Goal: Task Accomplishment & Management: Use online tool/utility

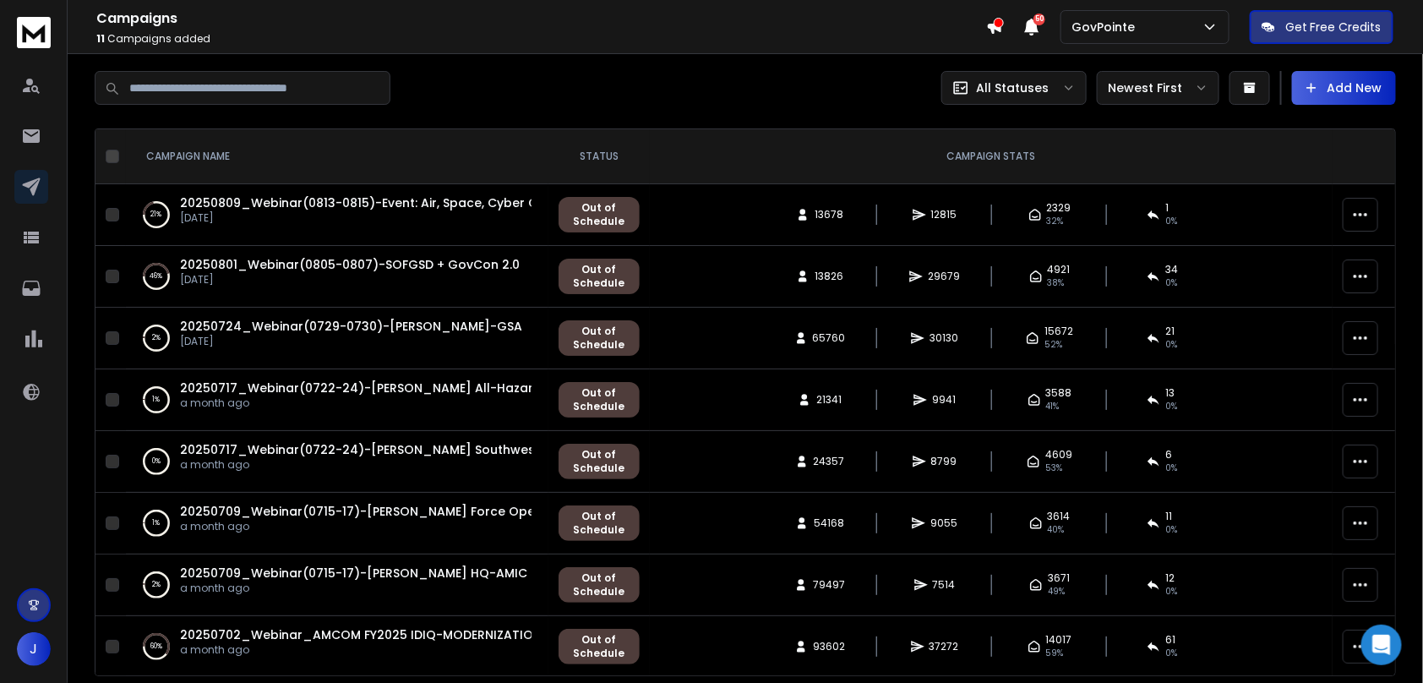
click at [474, 205] on span "20250809_Webinar(0813-0815)-Event: Air, Space, Cyber Con2025" at bounding box center [382, 202] width 404 height 17
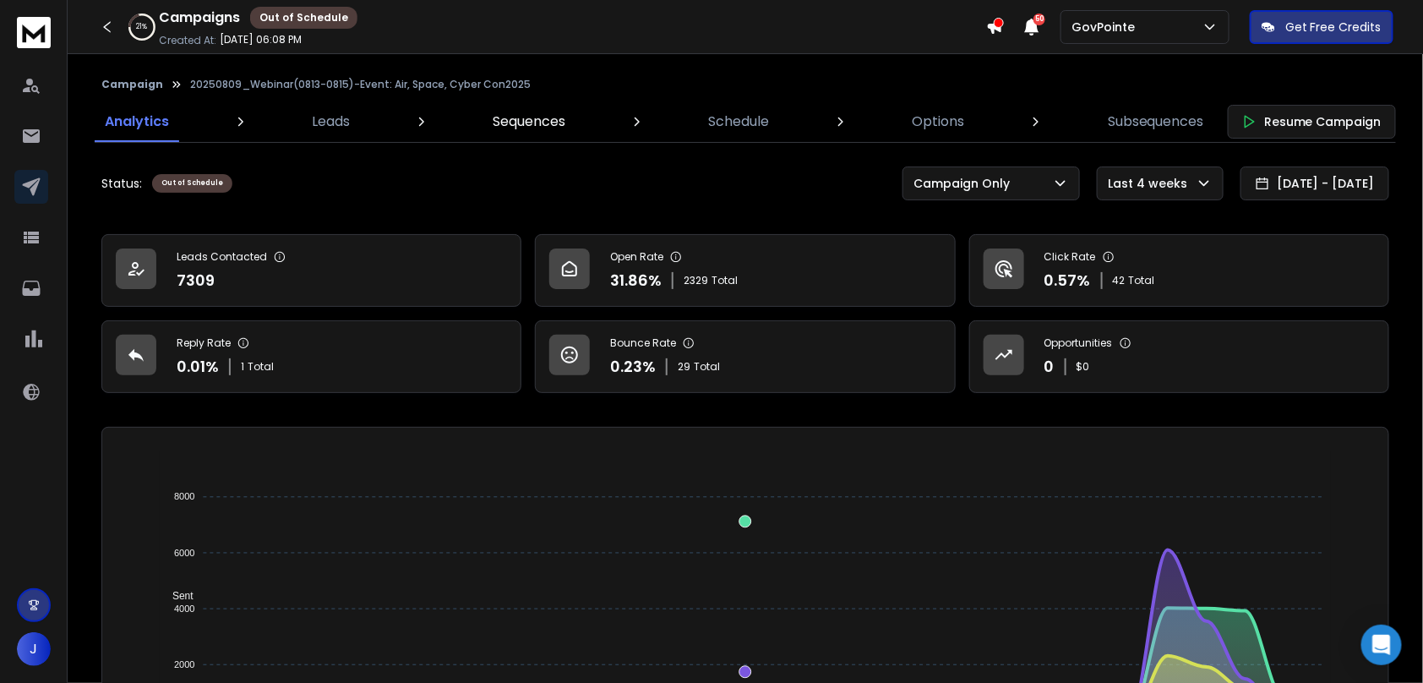
click at [532, 119] on p "Sequences" at bounding box center [529, 122] width 73 height 20
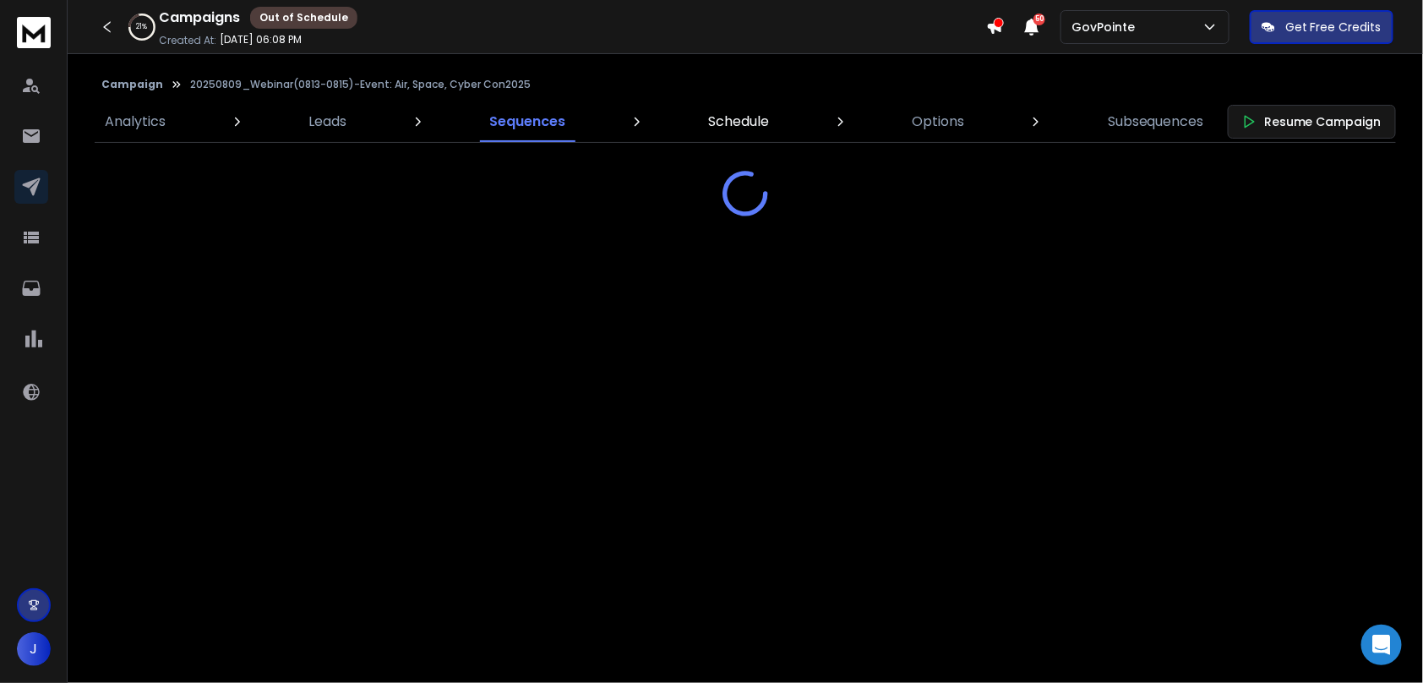
click at [711, 117] on p "Schedule" at bounding box center [739, 122] width 61 height 20
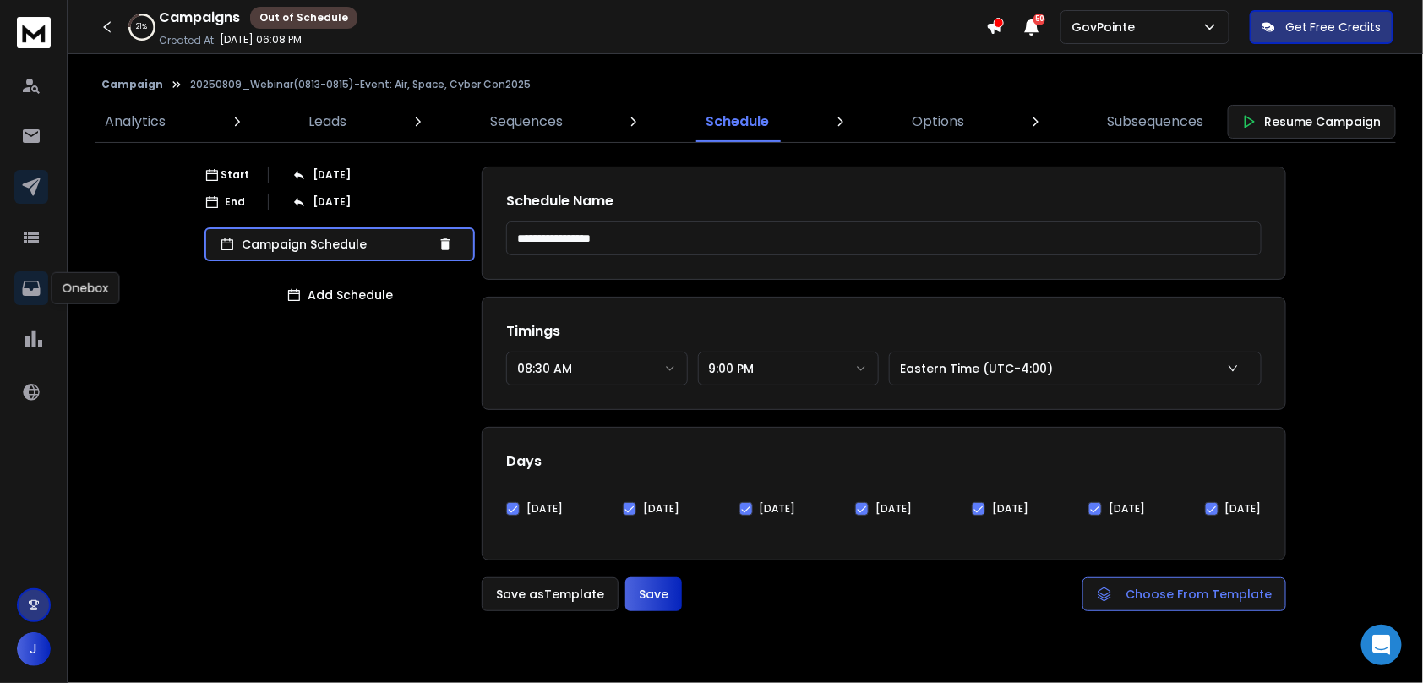
click at [22, 285] on icon at bounding box center [31, 288] width 20 height 20
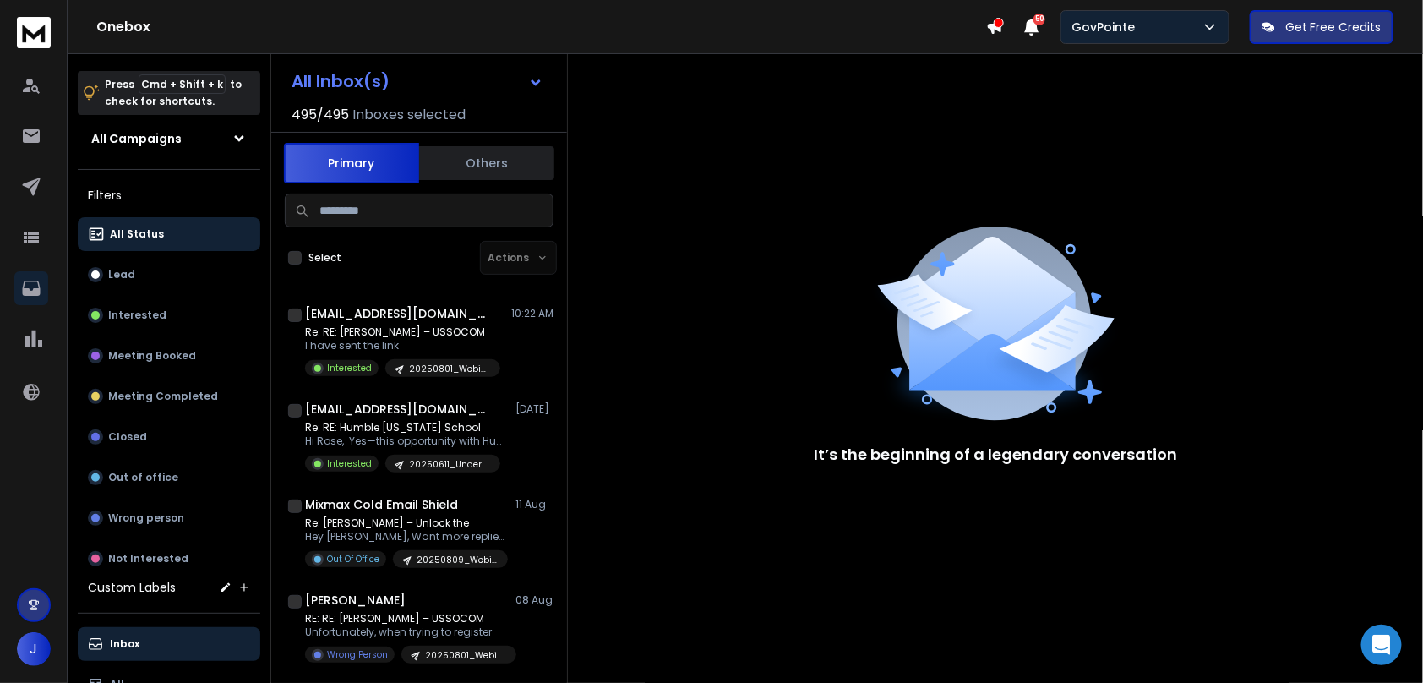
click at [1130, 25] on p "GovPointe" at bounding box center [1107, 27] width 70 height 17
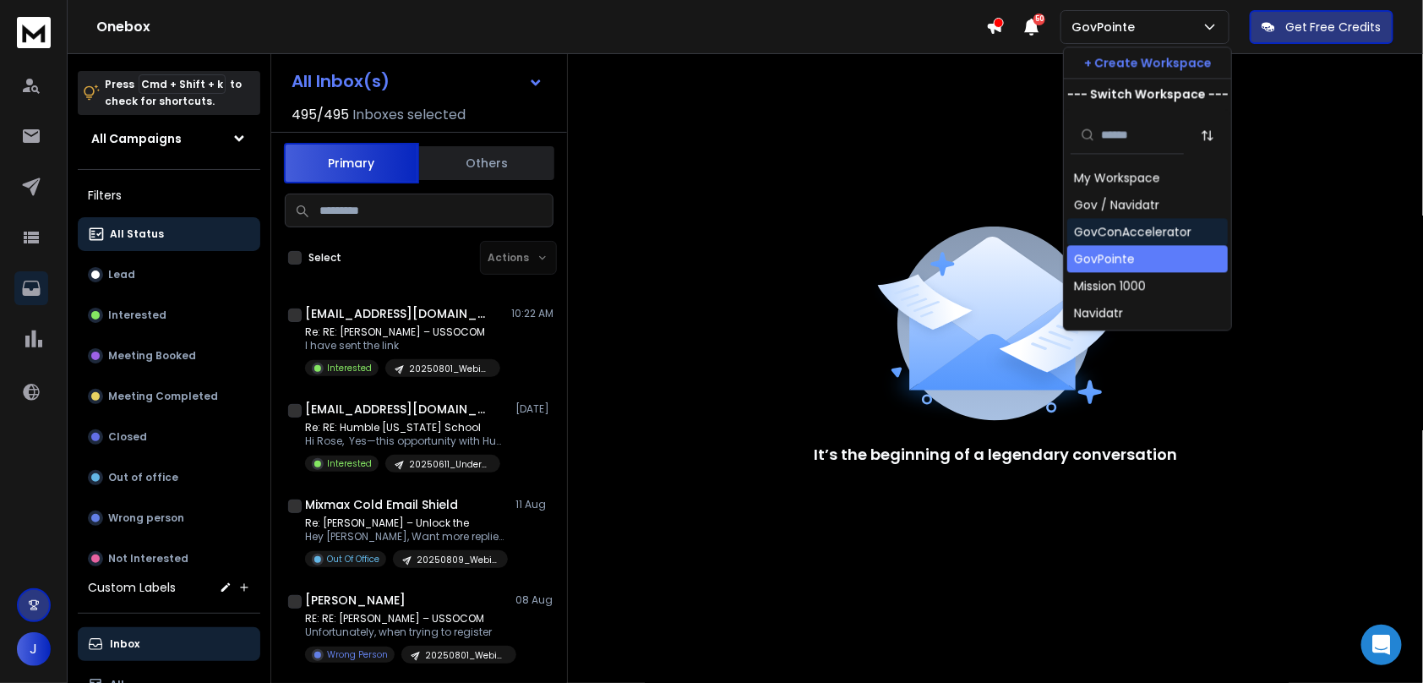
click at [1115, 230] on div "GovConAccelerator" at bounding box center [1132, 231] width 117 height 17
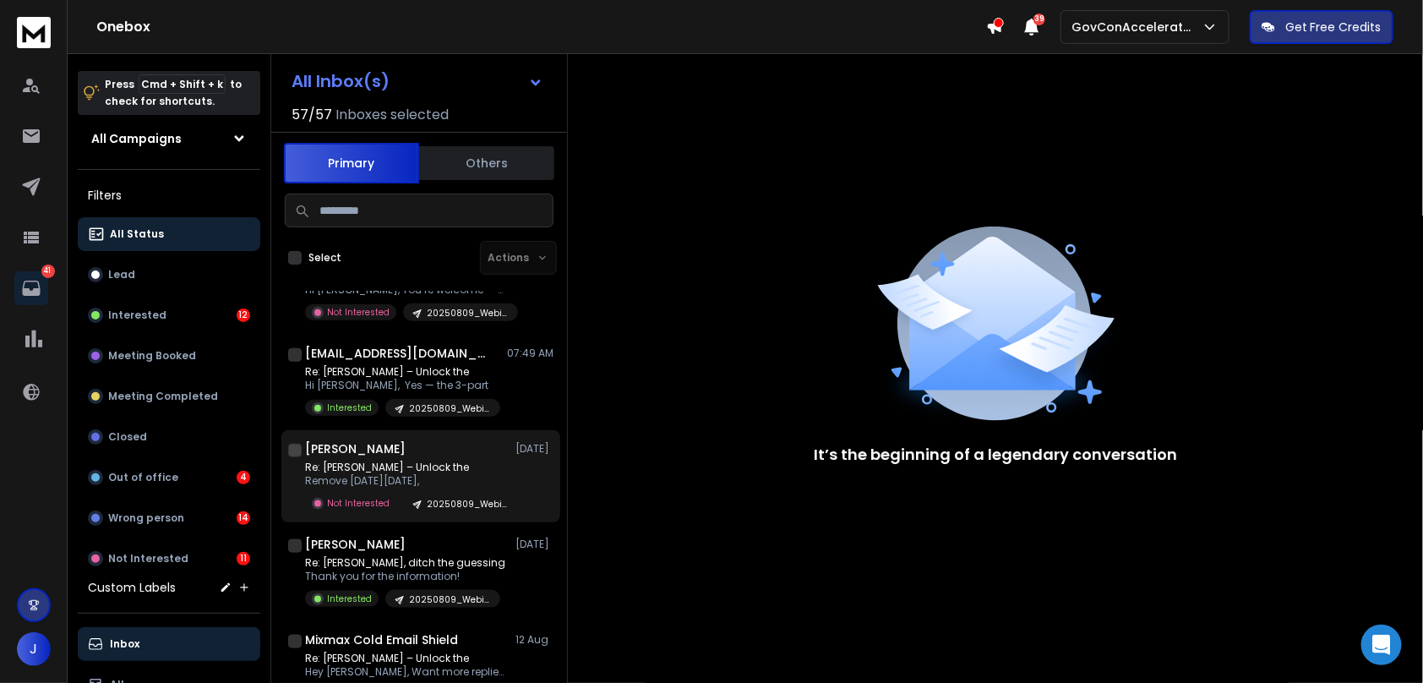
scroll to position [826, 0]
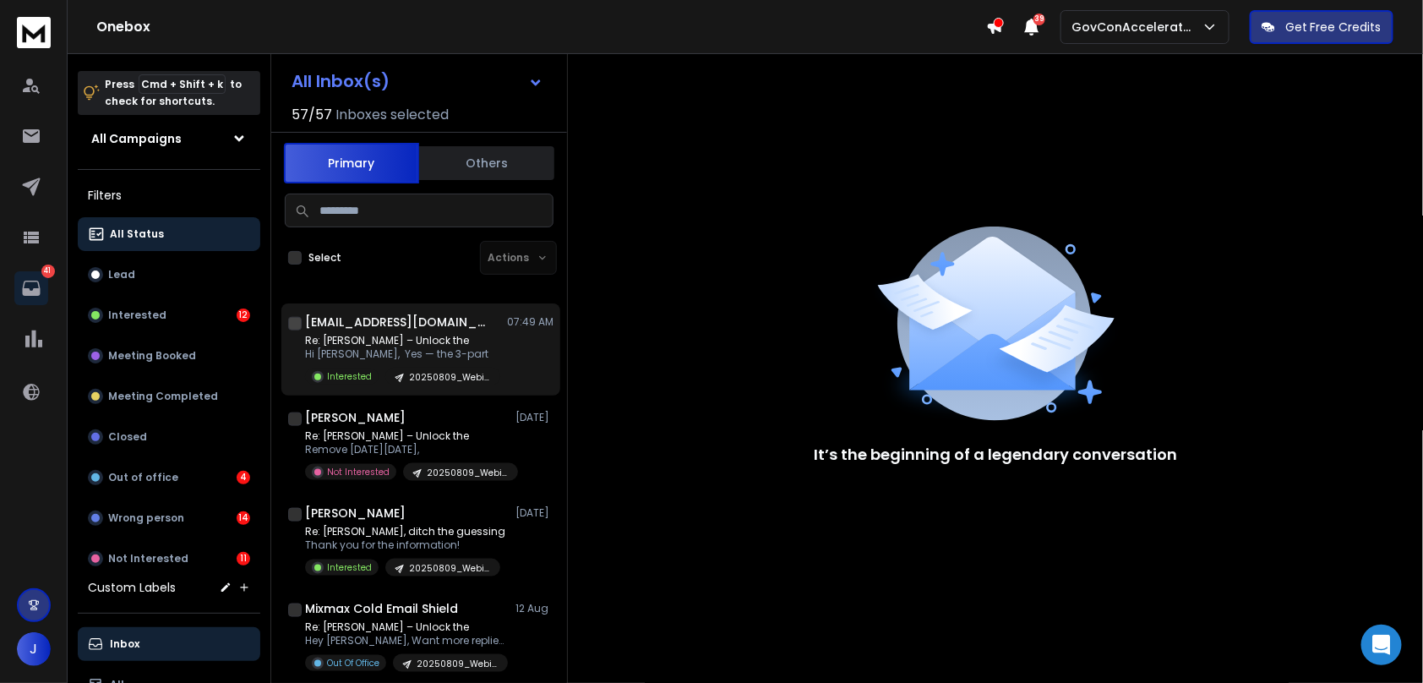
click at [470, 343] on p "Re: [PERSON_NAME] – Unlock the" at bounding box center [402, 341] width 195 height 14
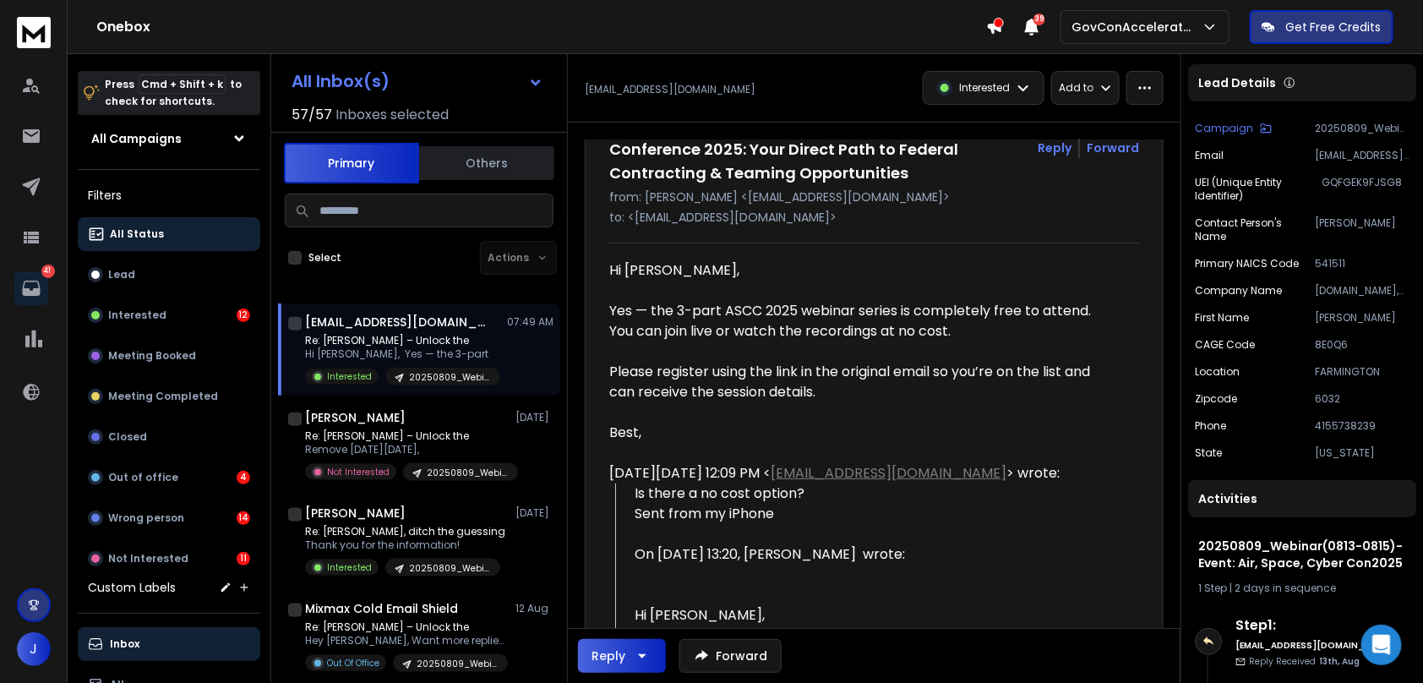
scroll to position [0, 0]
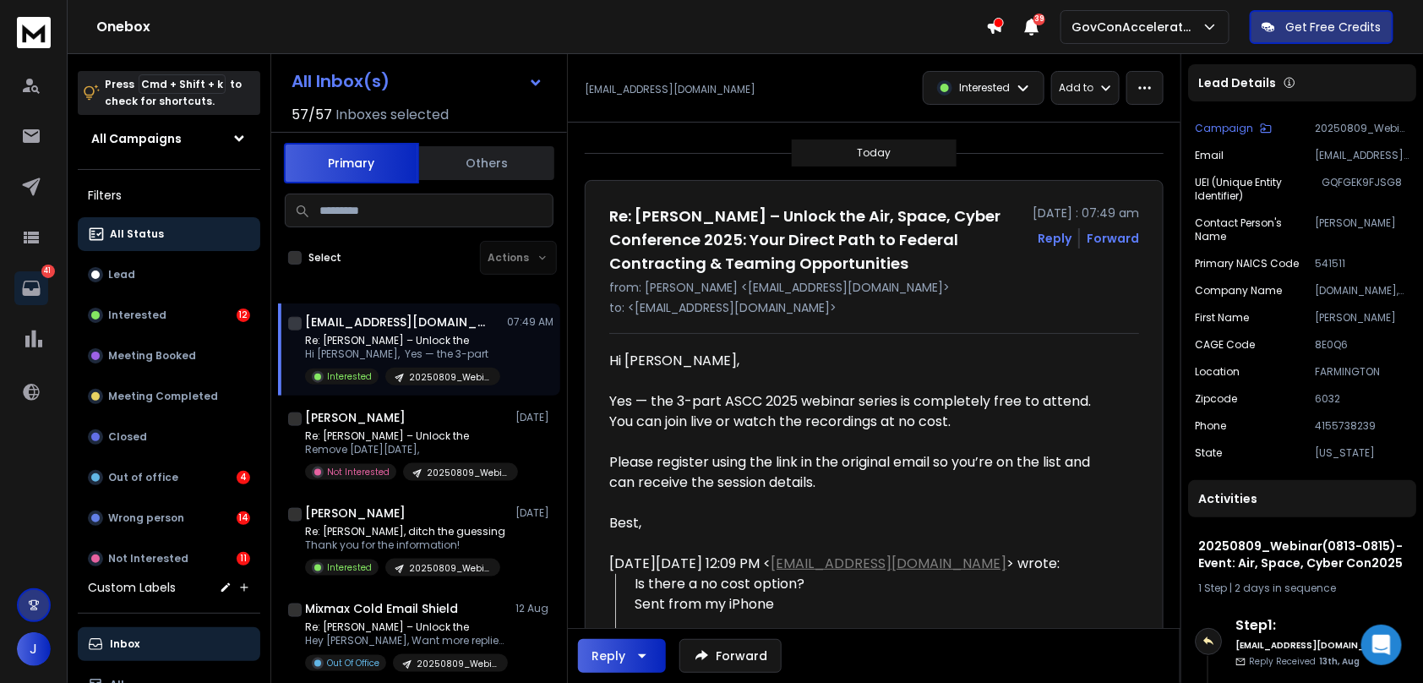
click at [19, 309] on div "41" at bounding box center [33, 291] width 39 height 41
